Goal: Task Accomplishment & Management: Manage account settings

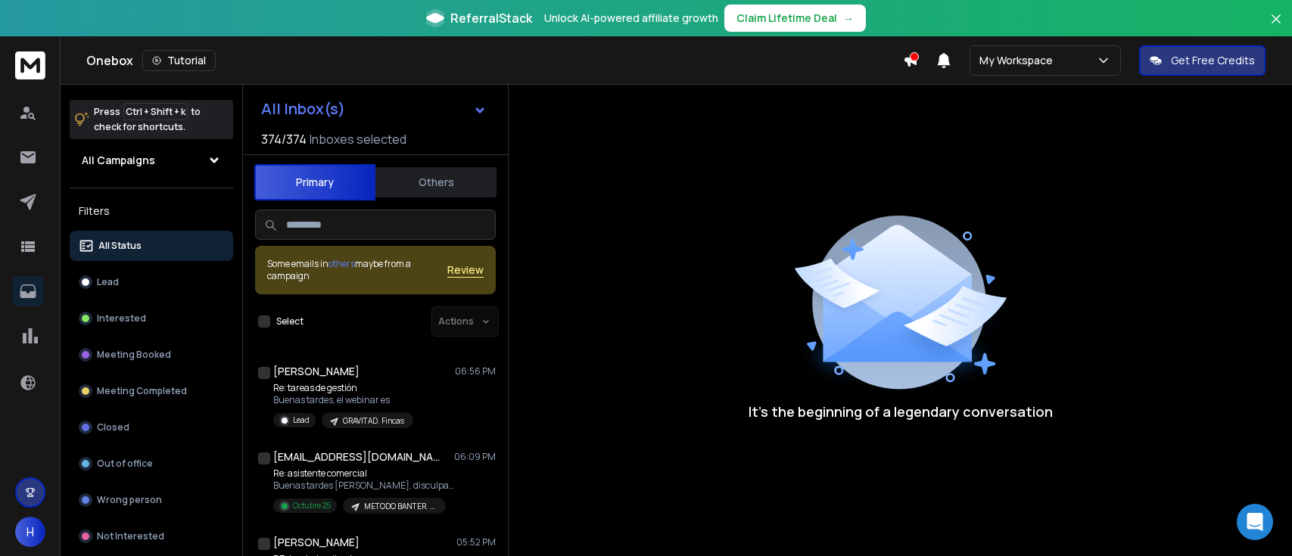
click at [331, 229] on input at bounding box center [375, 225] width 241 height 30
paste input "**********"
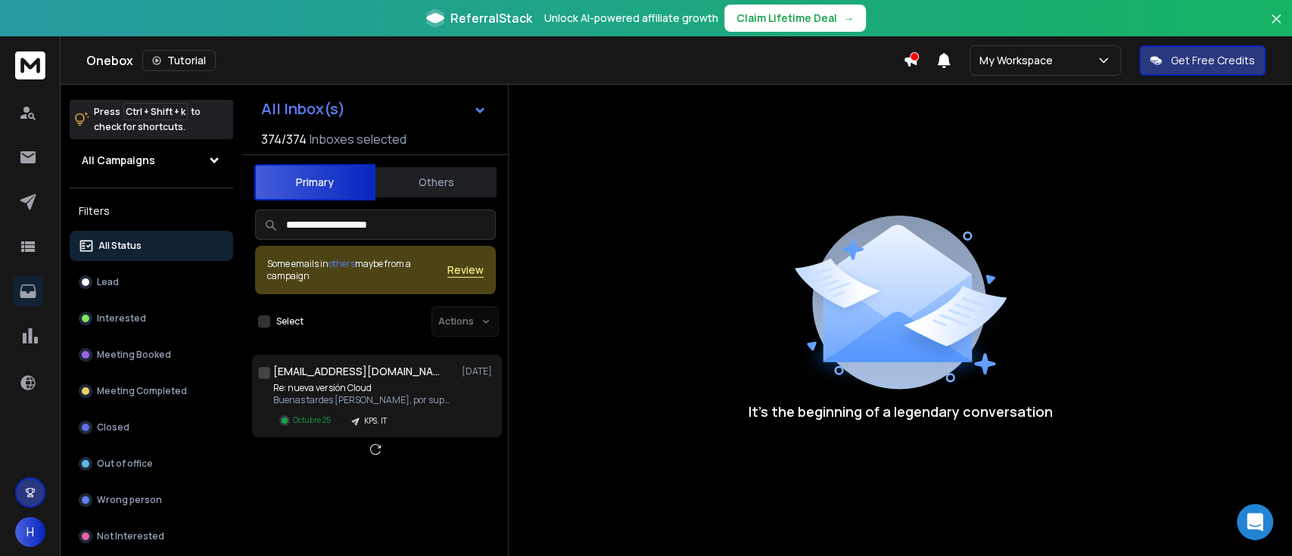
type input "**********"
click at [377, 378] on h1 "[EMAIL_ADDRESS][DOMAIN_NAME] +1" at bounding box center [356, 371] width 166 height 15
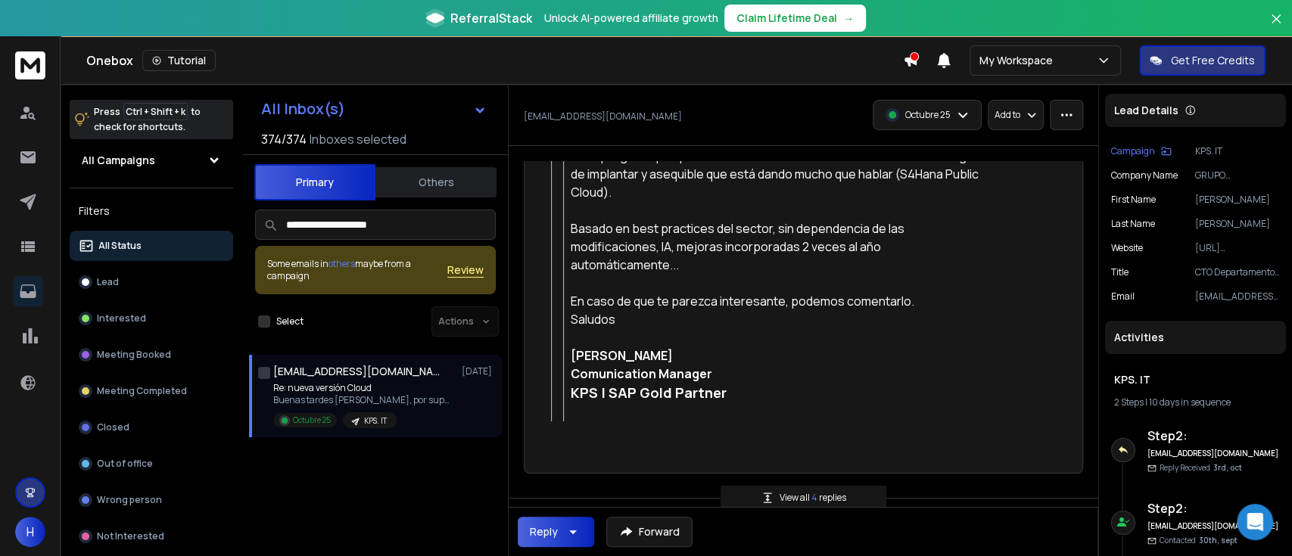
scroll to position [871, 0]
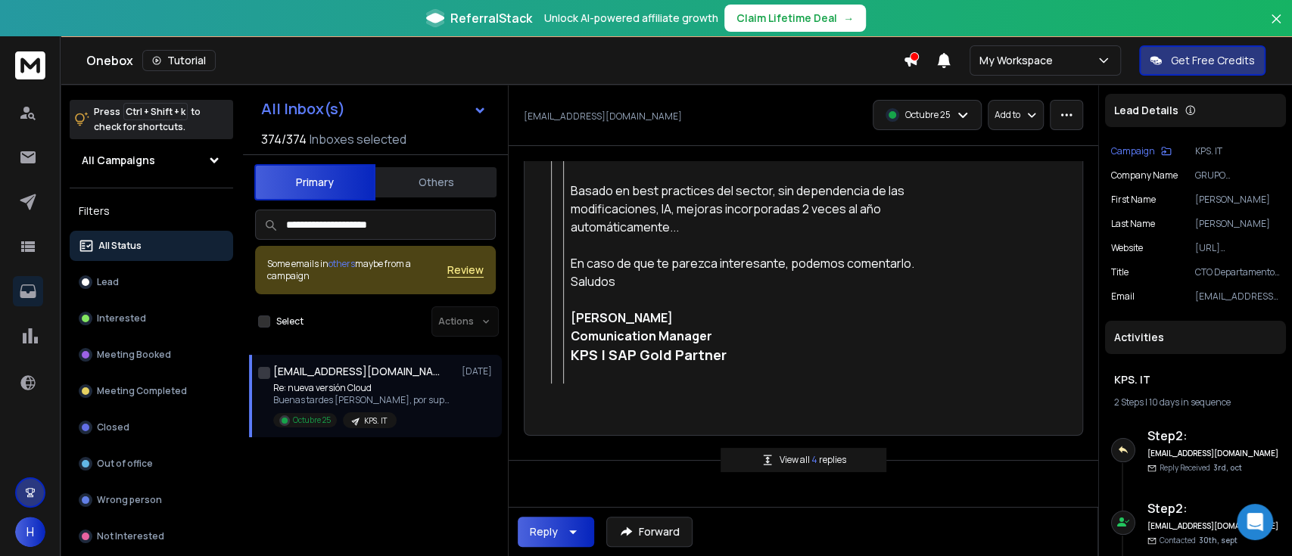
click at [805, 461] on p "View all 4 replies" at bounding box center [812, 460] width 67 height 12
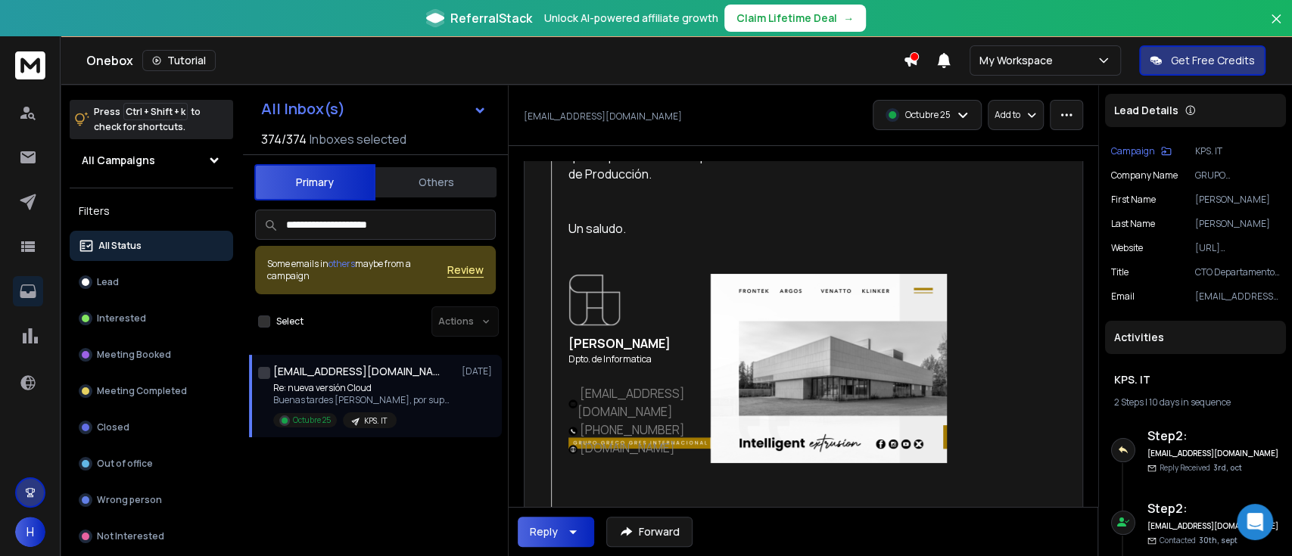
scroll to position [1980, 0]
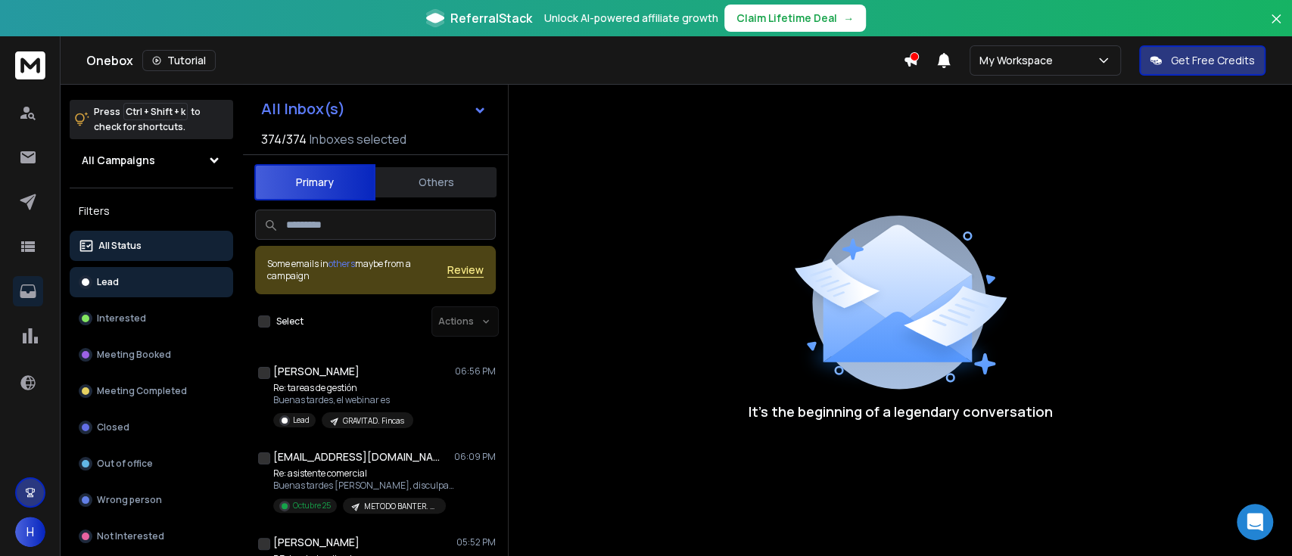
click at [116, 278] on p "Lead" at bounding box center [108, 282] width 22 height 12
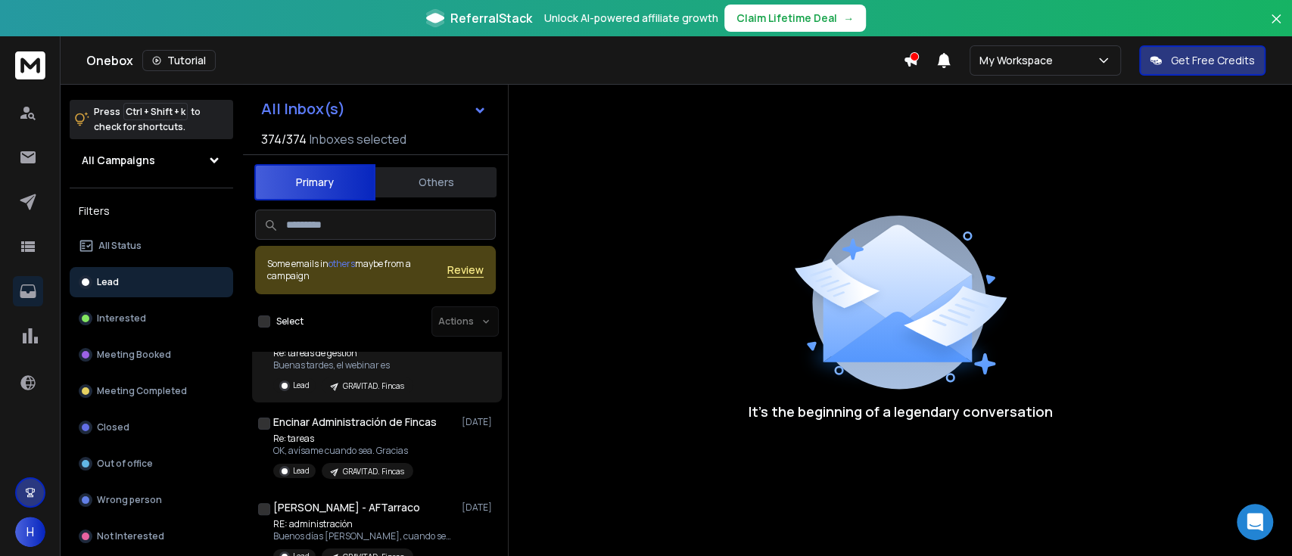
scroll to position [106, 0]
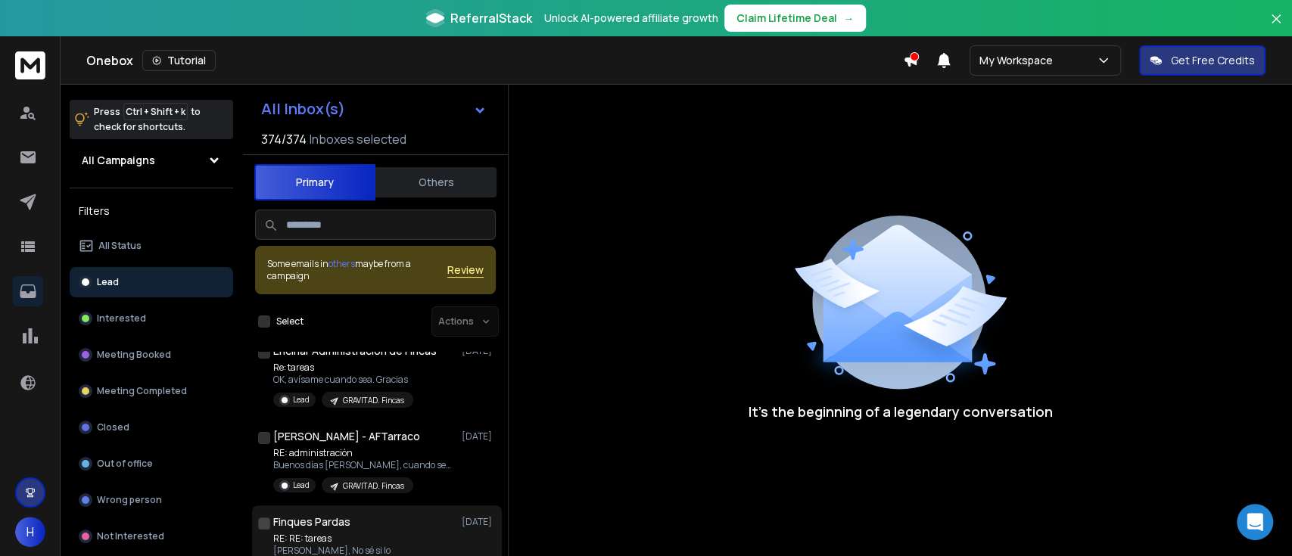
click at [380, 523] on div "Finques Pardas [DATE]" at bounding box center [384, 522] width 222 height 15
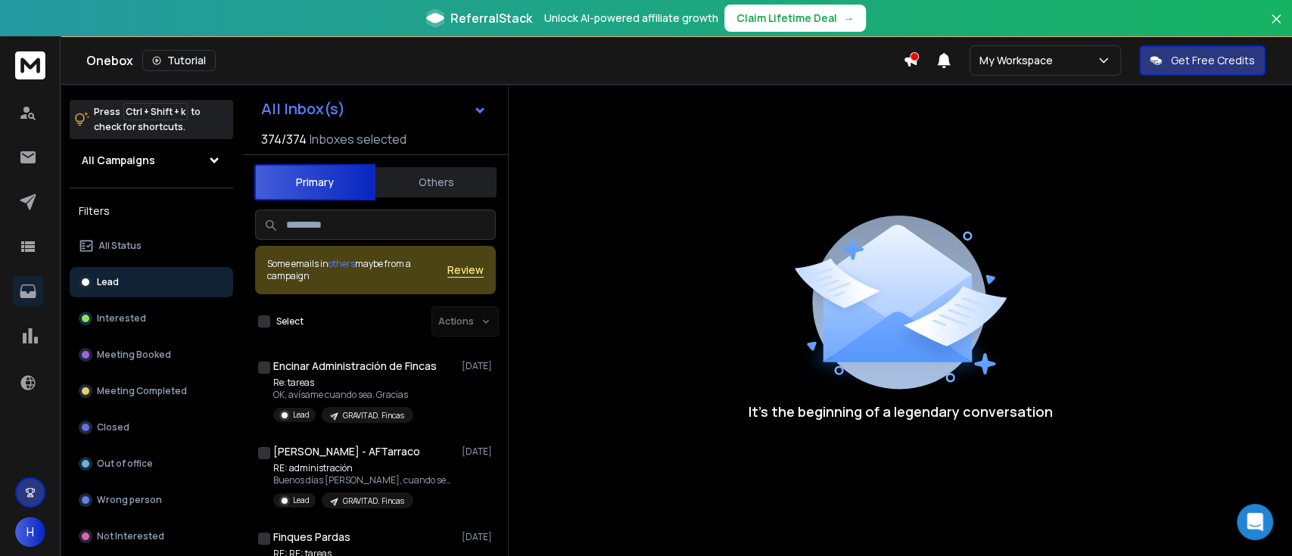
scroll to position [91, 0]
click at [370, 527] on div "Finques Pardas 10 Oct RE: RE: tareas Marcos, No sé si lo Lead GRAVITAD. Fincas" at bounding box center [377, 562] width 250 height 82
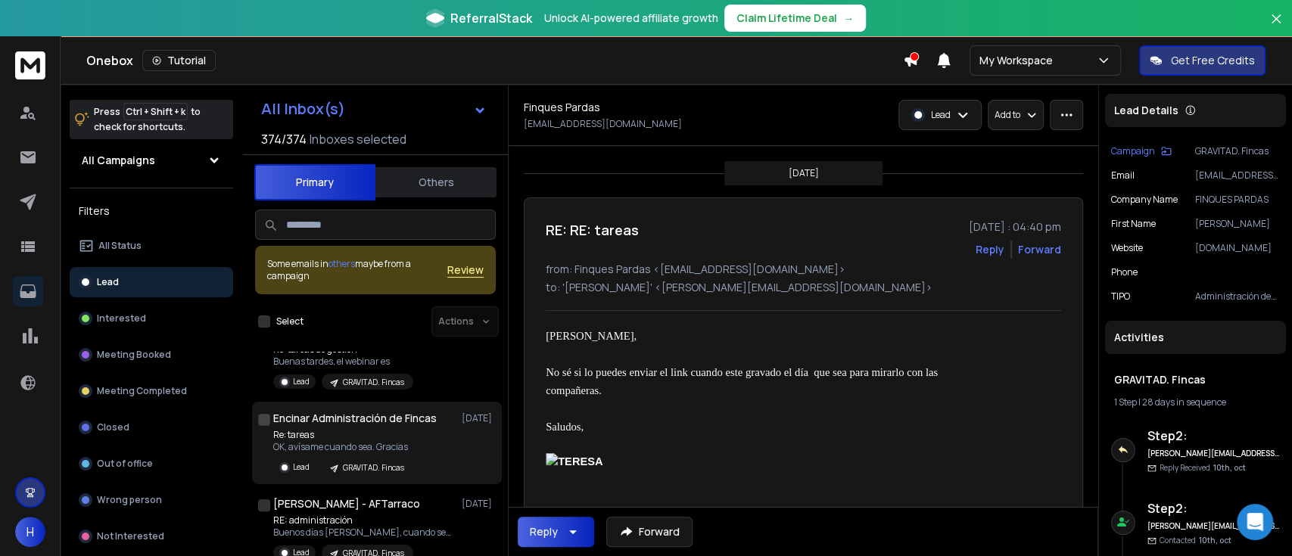
scroll to position [0, 0]
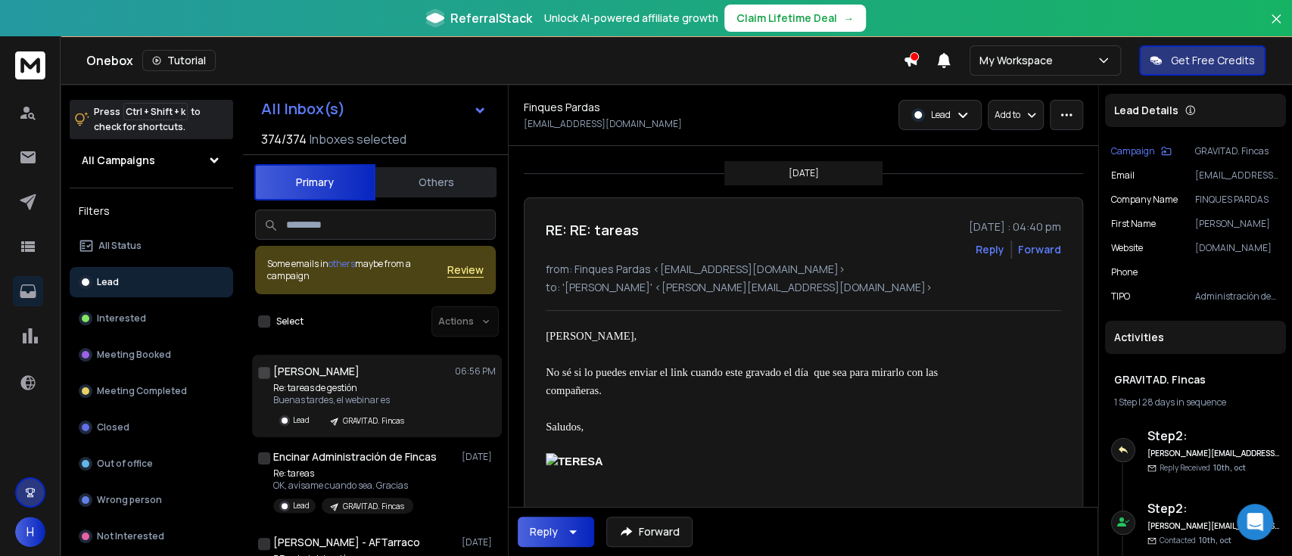
click at [387, 418] on p "GRAVITAD. Fincas" at bounding box center [373, 420] width 61 height 11
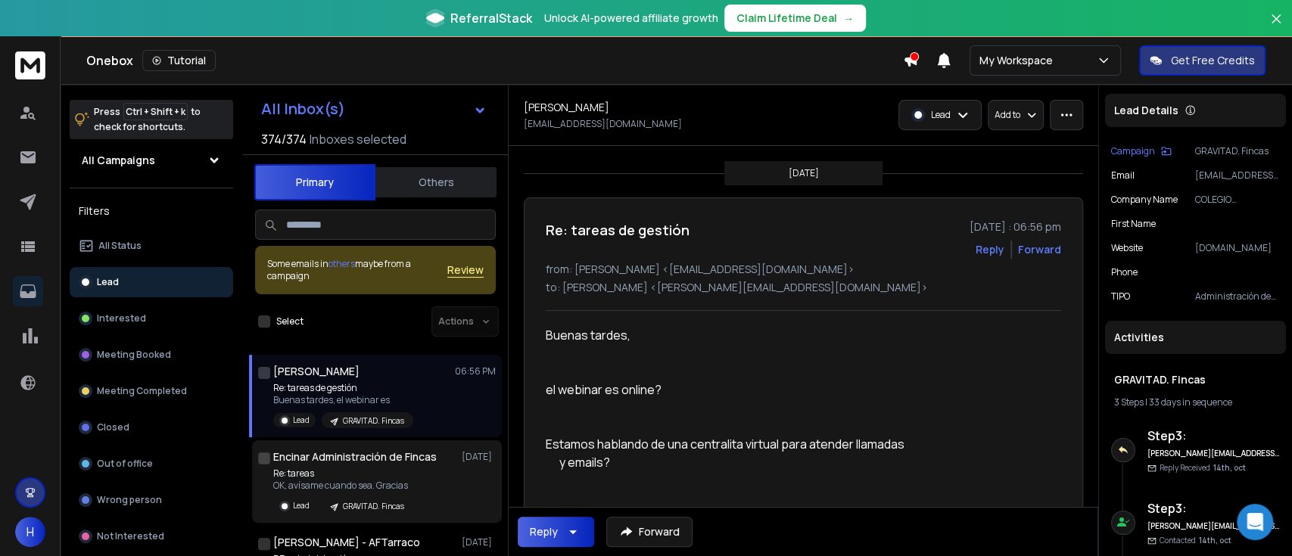
click at [444, 459] on div "Encinar Administración de Fincas 13 Oct" at bounding box center [384, 456] width 222 height 15
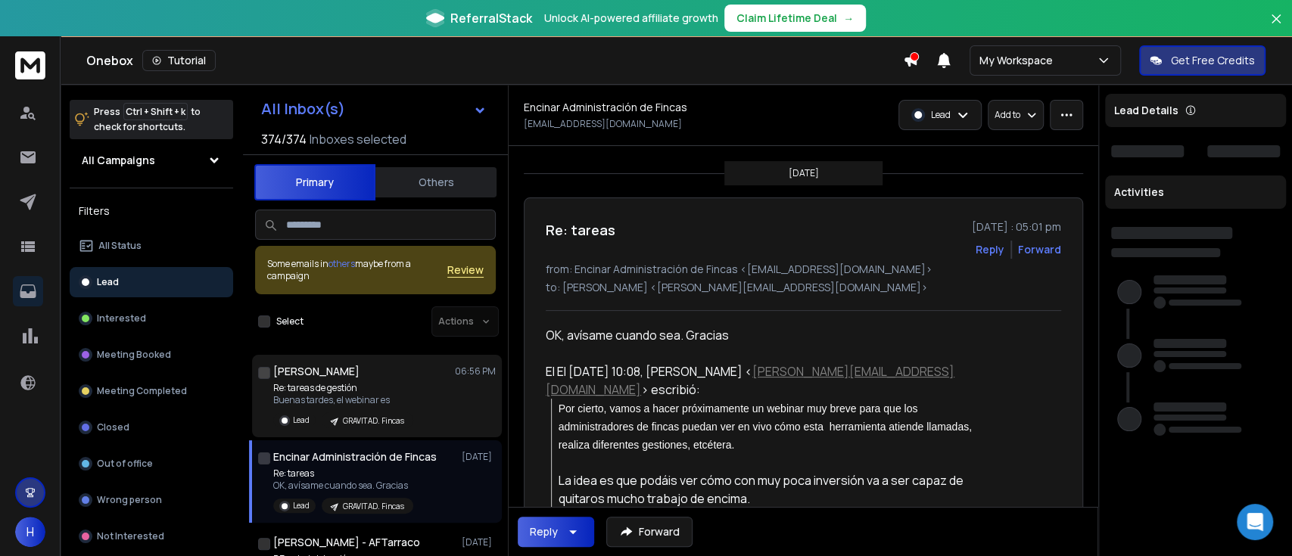
scroll to position [91, 0]
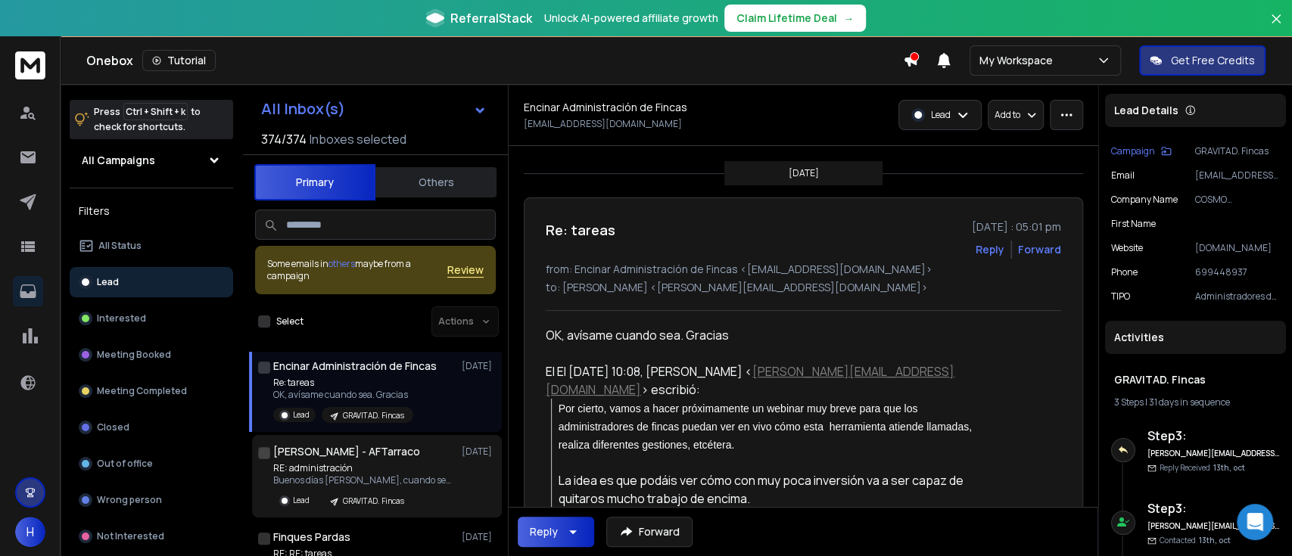
click at [409, 471] on p "RE: administración" at bounding box center [364, 468] width 182 height 12
